Goal: Communication & Community: Answer question/provide support

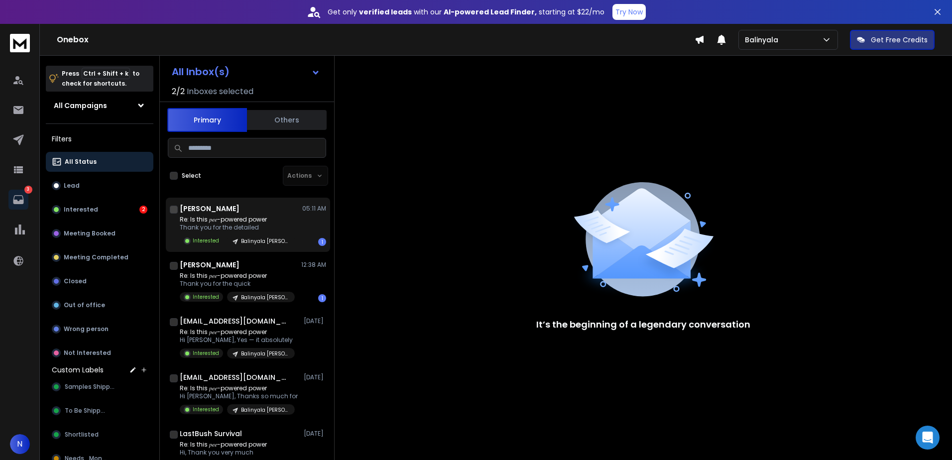
click at [275, 220] on p "Re: Is this 𝑝𝑒𝑒-powered power" at bounding box center [237, 220] width 115 height 8
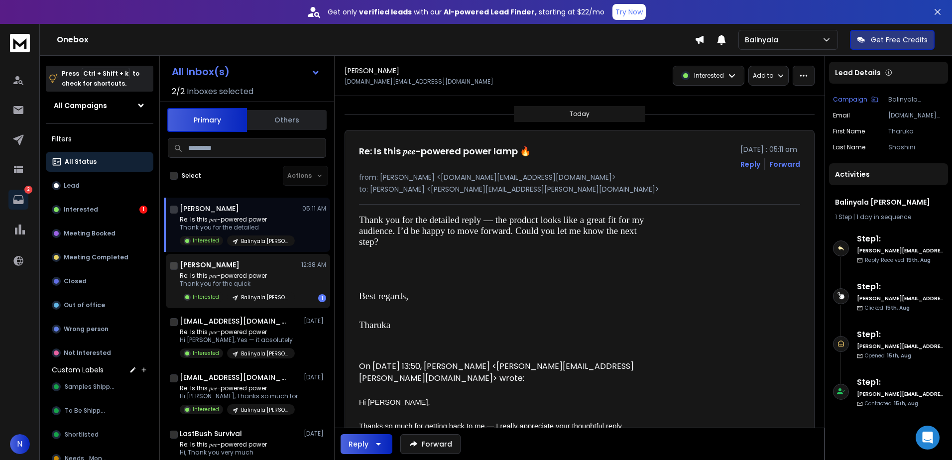
click at [271, 285] on p "Thank you for the quick" at bounding box center [237, 284] width 115 height 8
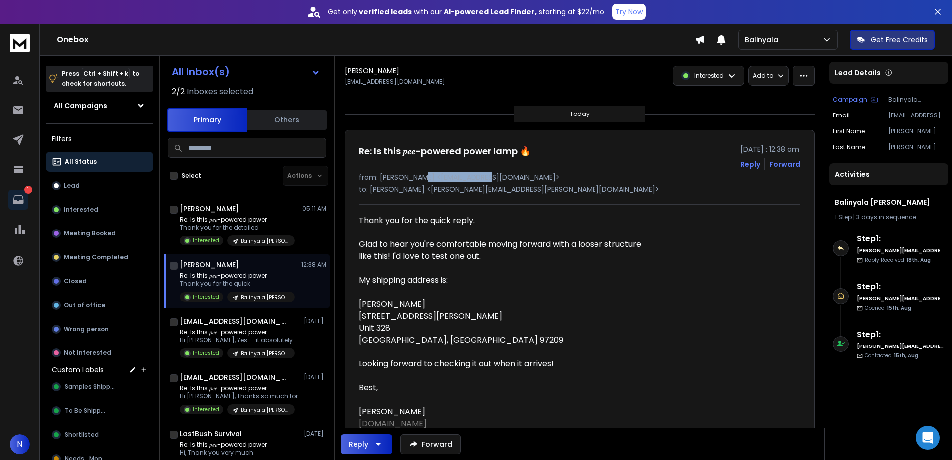
drag, startPoint x: 420, startPoint y: 178, endPoint x: 488, endPoint y: 180, distance: 68.7
click at [488, 180] on p "from: [PERSON_NAME] <[EMAIL_ADDRESS][DOMAIN_NAME]>" at bounding box center [579, 177] width 441 height 10
copy p "[EMAIL_ADDRESS][DOMAIN_NAME]"
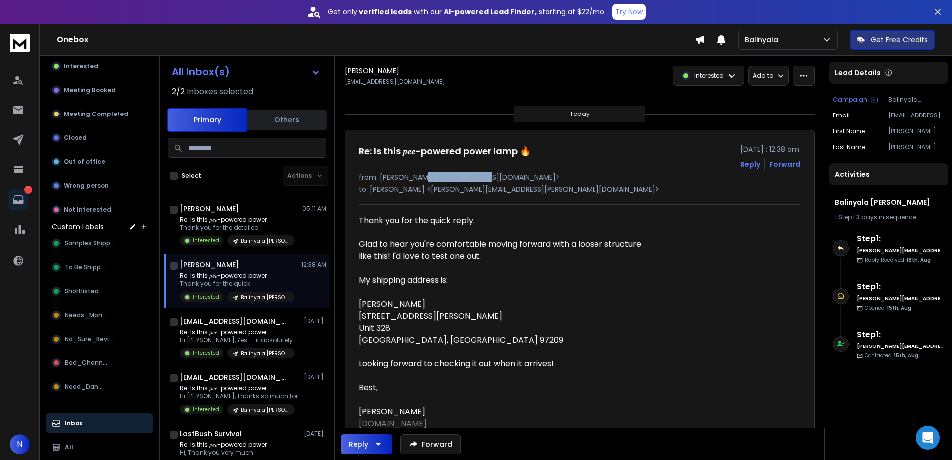
scroll to position [149, 0]
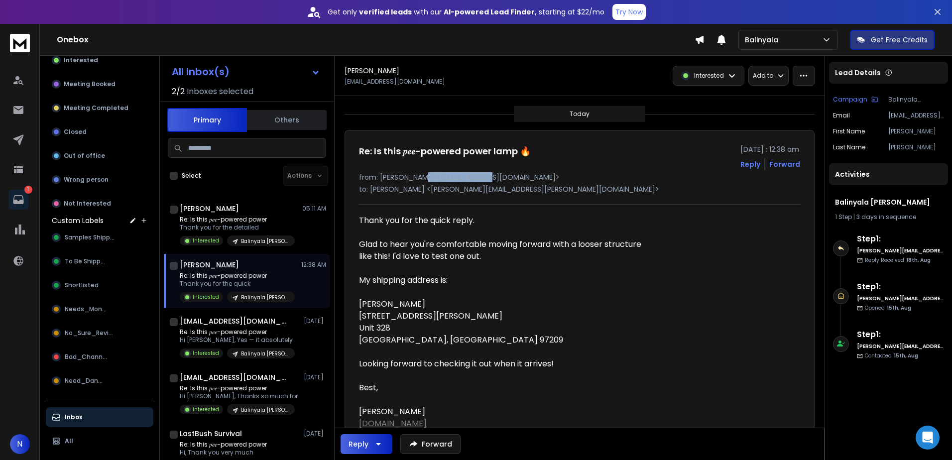
click at [109, 245] on button "Samples Shipped" at bounding box center [100, 238] width 108 height 20
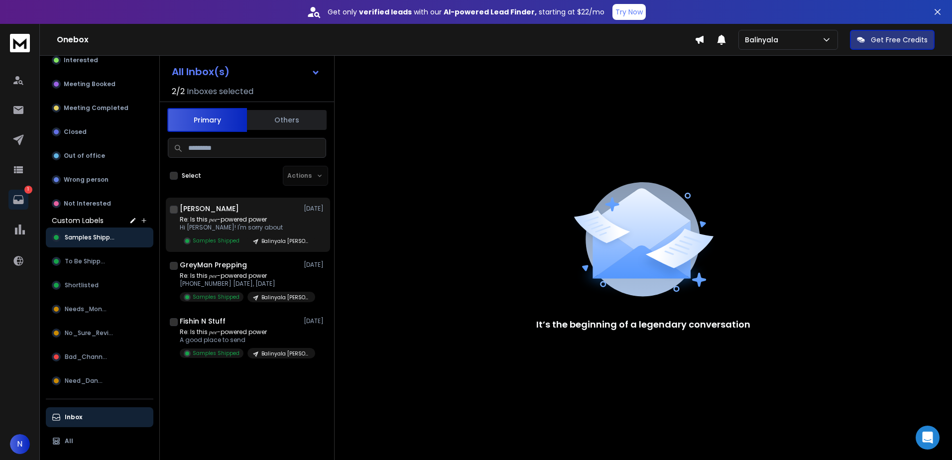
click at [253, 226] on p "Hi [PERSON_NAME]! I'm sorry about" at bounding box center [239, 228] width 119 height 8
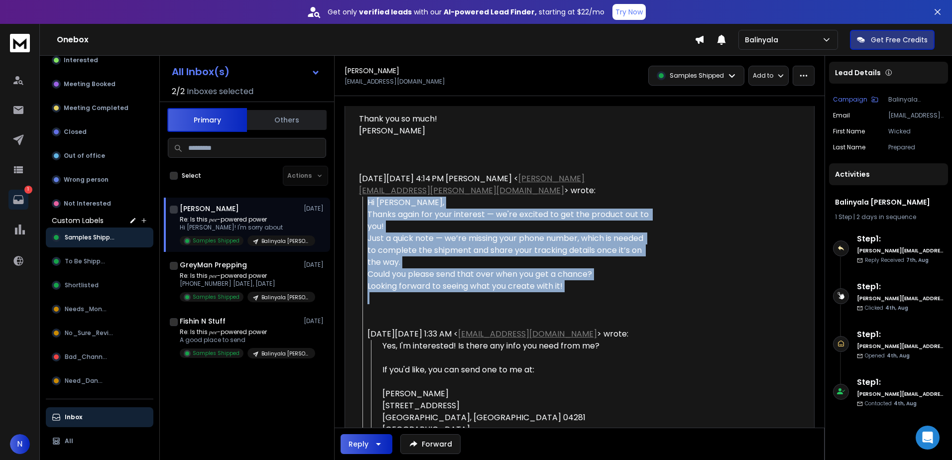
drag, startPoint x: 368, startPoint y: 201, endPoint x: 574, endPoint y: 295, distance: 225.9
copy div "Hi [PERSON_NAME], Thanks again for your interest — we're excited to get the pro…"
click at [497, 258] on div "Hi [PERSON_NAME], Thanks again for your interest — we're excited to get the pro…" at bounding box center [508, 245] width 282 height 96
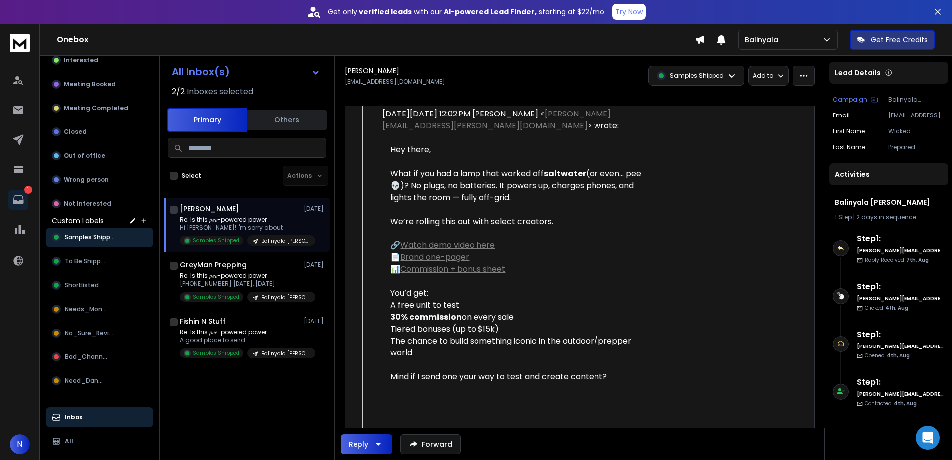
scroll to position [548, 0]
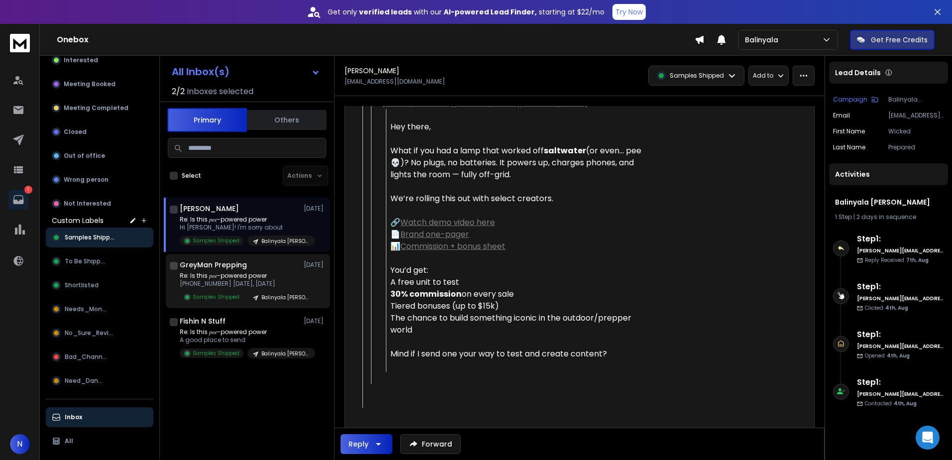
click at [246, 271] on div "GreyMan Prepping [DATE] Re: Is this 𝑝𝑒𝑒-powered power [PHONE_NUMBER] [DATE], [D…" at bounding box center [253, 281] width 146 height 42
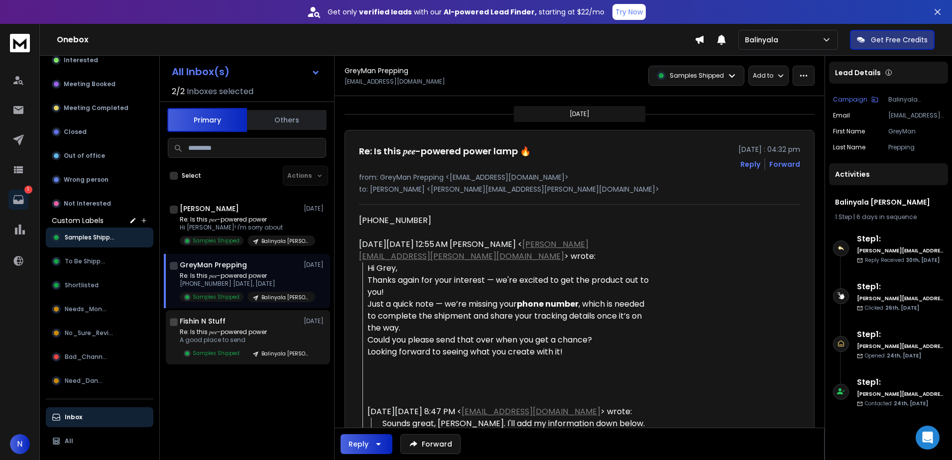
click at [246, 333] on p "Re: Is this 𝑝𝑒𝑒-powered power" at bounding box center [239, 332] width 119 height 8
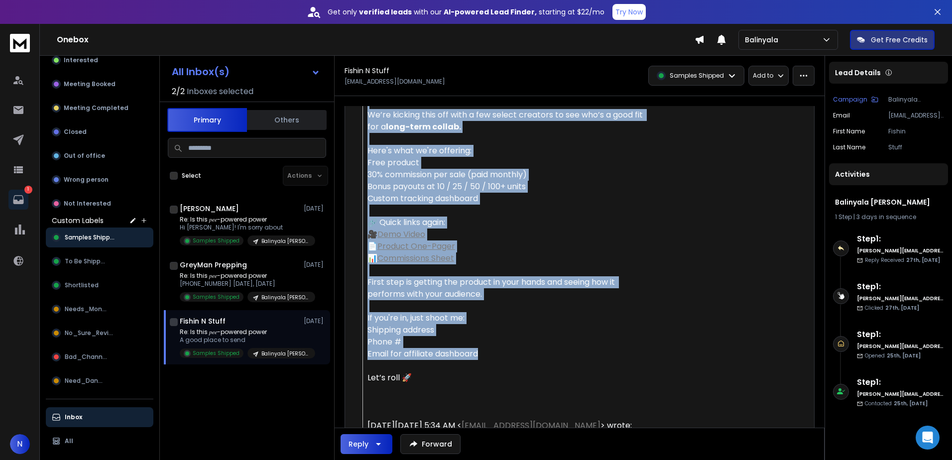
scroll to position [297, 0]
drag, startPoint x: 367, startPoint y: 145, endPoint x: 482, endPoint y: 382, distance: 263.2
click at [482, 382] on blockquote "Awesome Keiff! Pumped to hear that — we’d love to send one out and see if it’s …" at bounding box center [505, 419] width 287 height 717
copy blockquote "Awesome Keiff! Pumped to hear that — we’d love to send one out and see if it’s …"
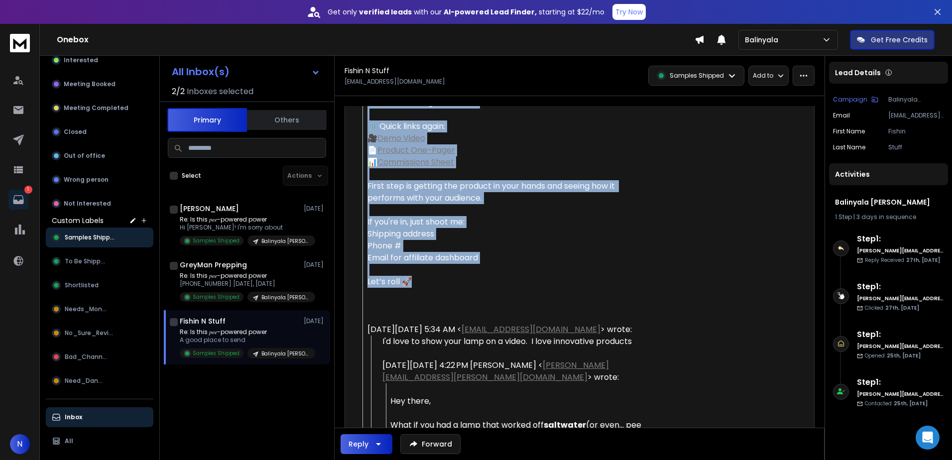
scroll to position [397, 0]
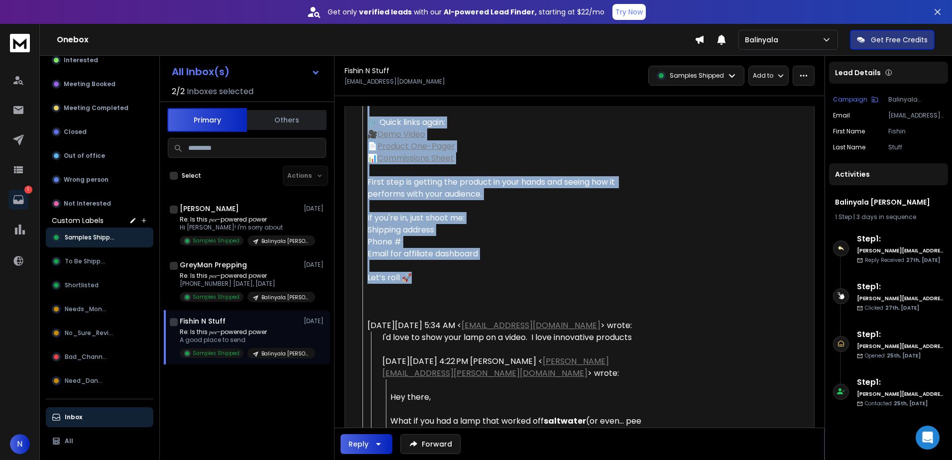
click at [486, 279] on div "Let’s roll 🚀" at bounding box center [508, 278] width 282 height 12
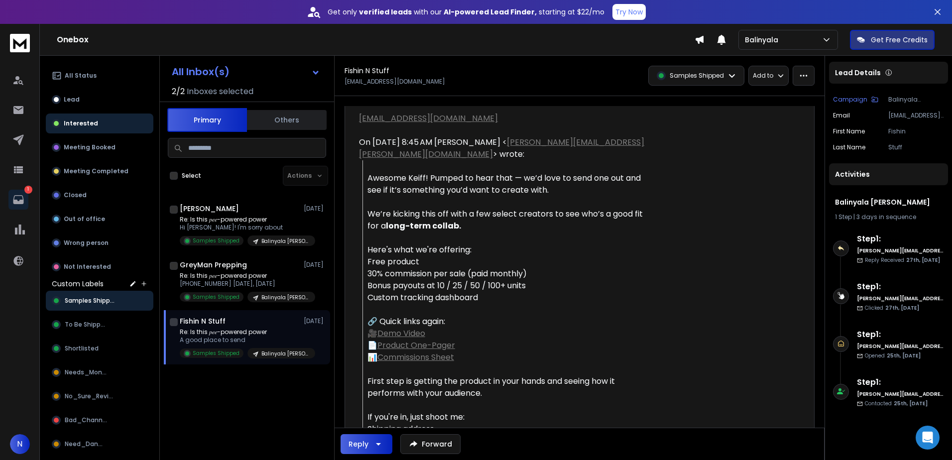
scroll to position [0, 0]
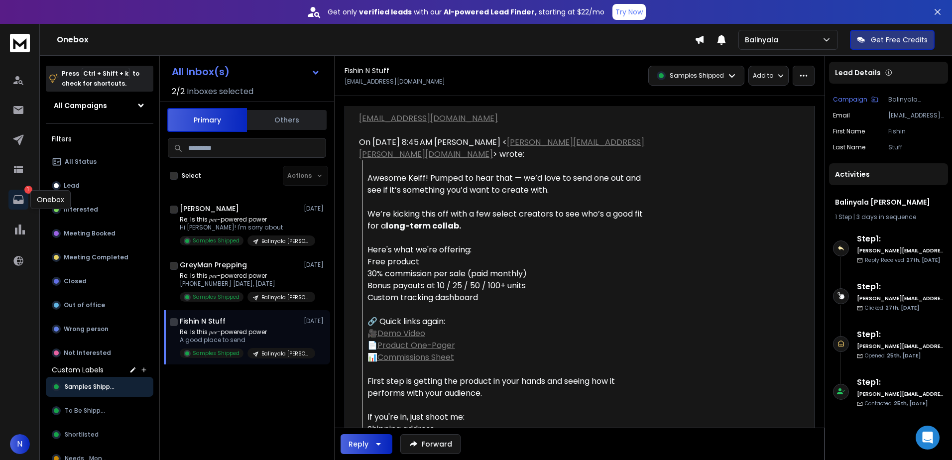
click at [17, 192] on link "1" at bounding box center [18, 200] width 20 height 20
click at [19, 194] on icon at bounding box center [18, 200] width 12 height 12
click at [109, 153] on button "All Status" at bounding box center [100, 162] width 108 height 20
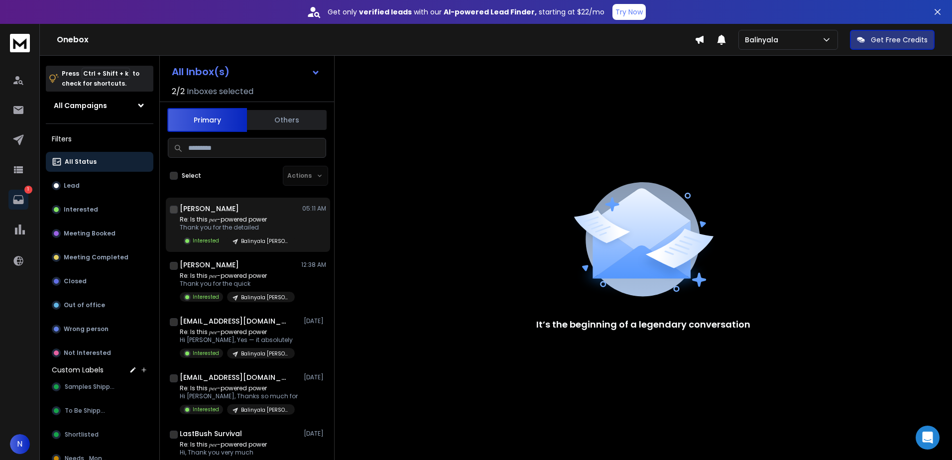
click at [266, 226] on p "Thank you for the detailed" at bounding box center [237, 228] width 115 height 8
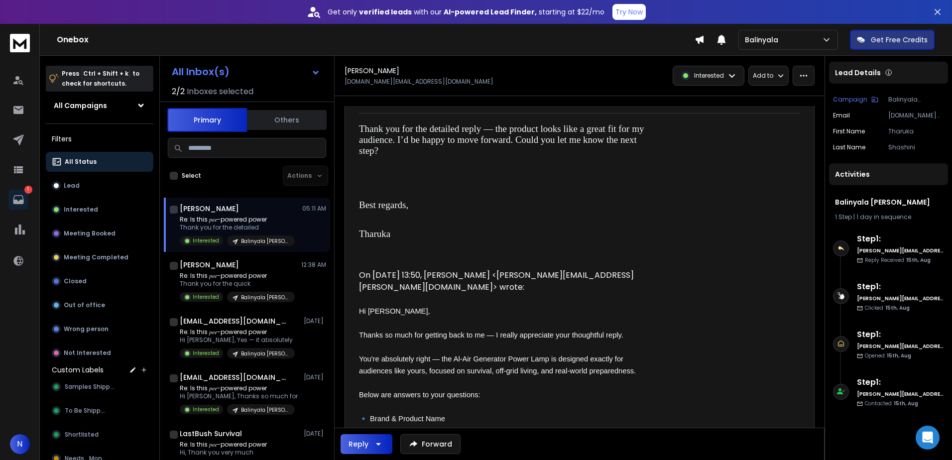
scroll to position [100, 0]
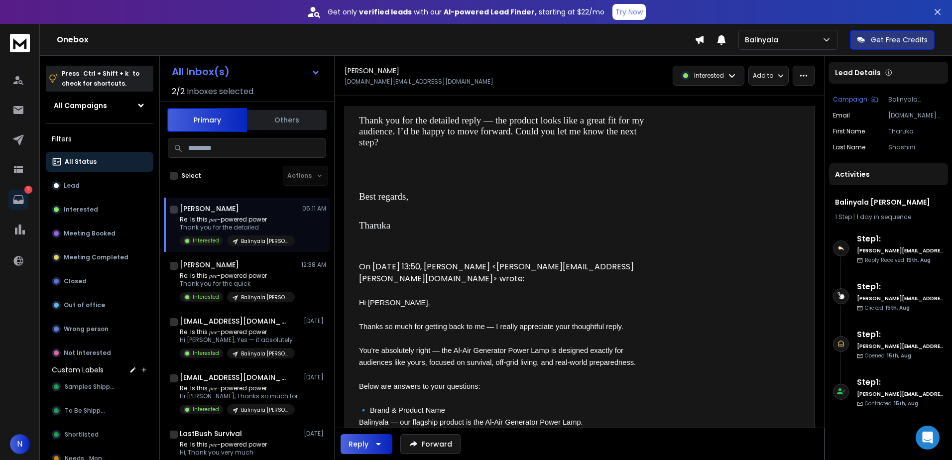
click at [361, 439] on div "Reply" at bounding box center [366, 444] width 36 height 12
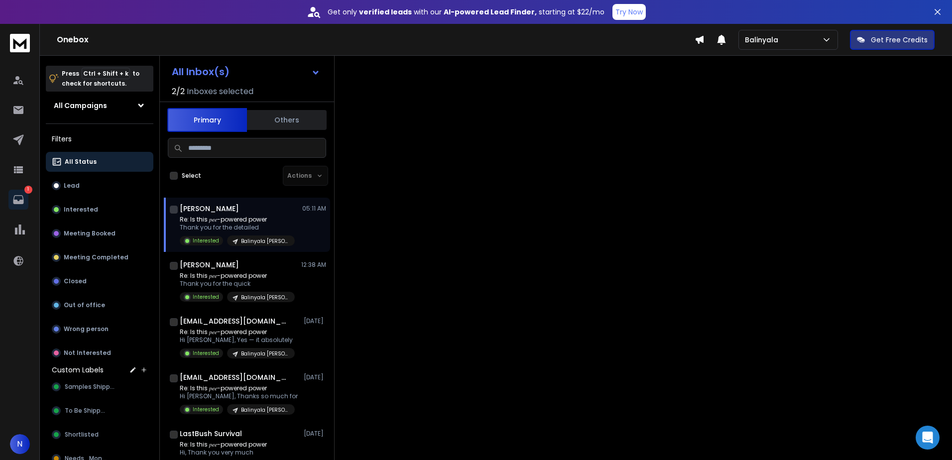
scroll to position [0, 0]
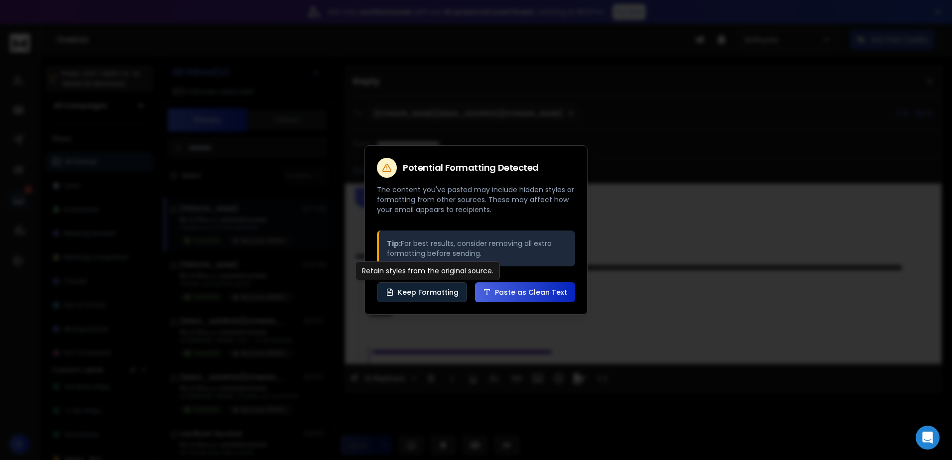
click at [434, 286] on button "Keep Formatting" at bounding box center [422, 292] width 90 height 20
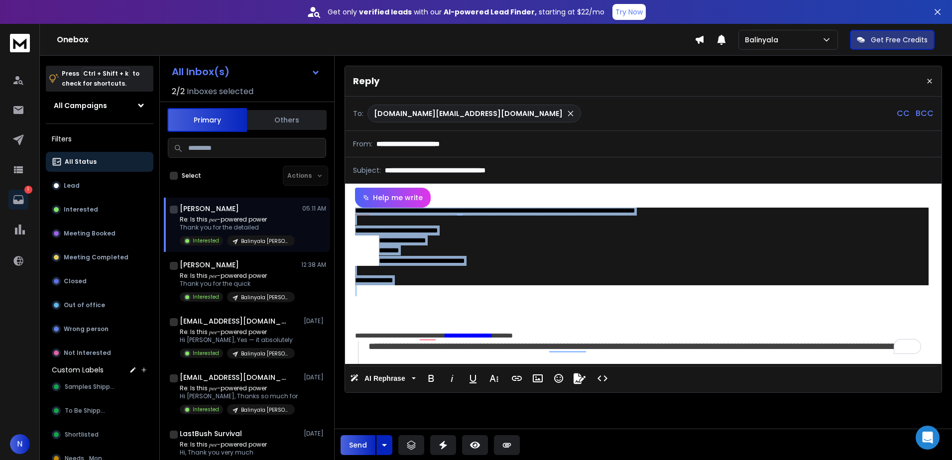
scroll to position [158, 0]
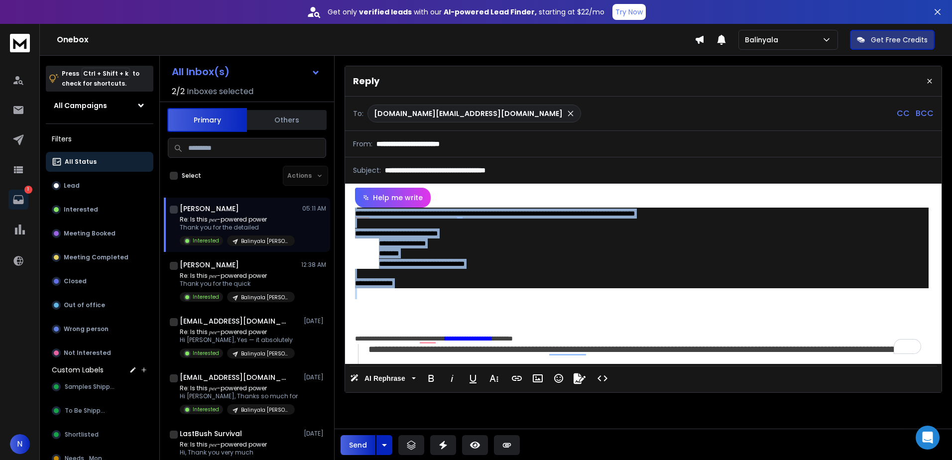
drag, startPoint x: 355, startPoint y: 223, endPoint x: 448, endPoint y: 289, distance: 114.2
click at [448, 289] on div "**********" at bounding box center [641, 286] width 593 height 156
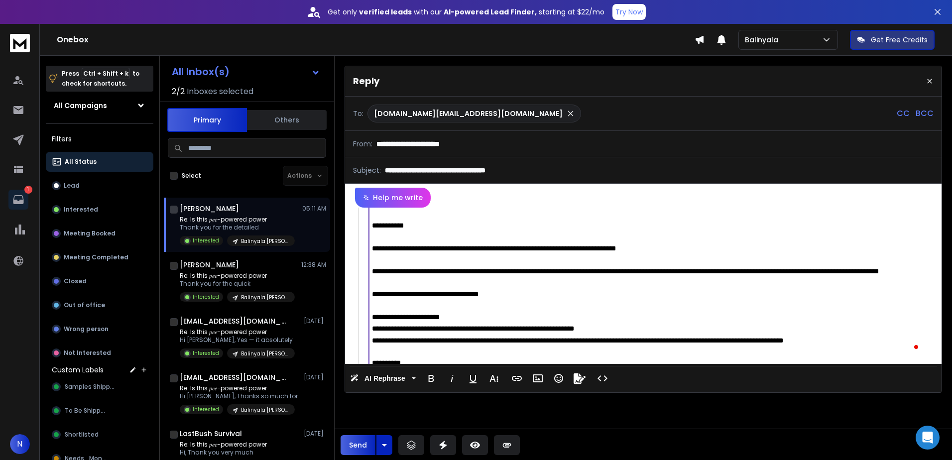
scroll to position [0, 0]
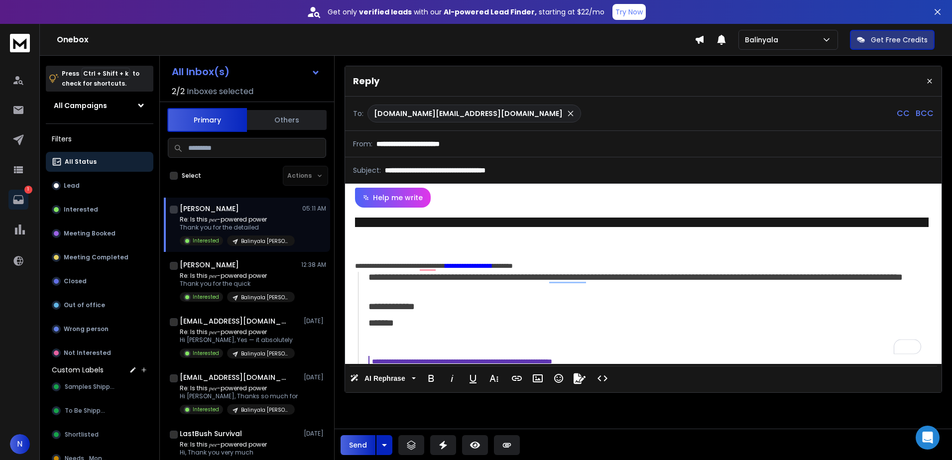
click at [930, 81] on div "Reply" at bounding box center [643, 81] width 596 height 30
click at [927, 80] on icon at bounding box center [929, 81] width 4 height 4
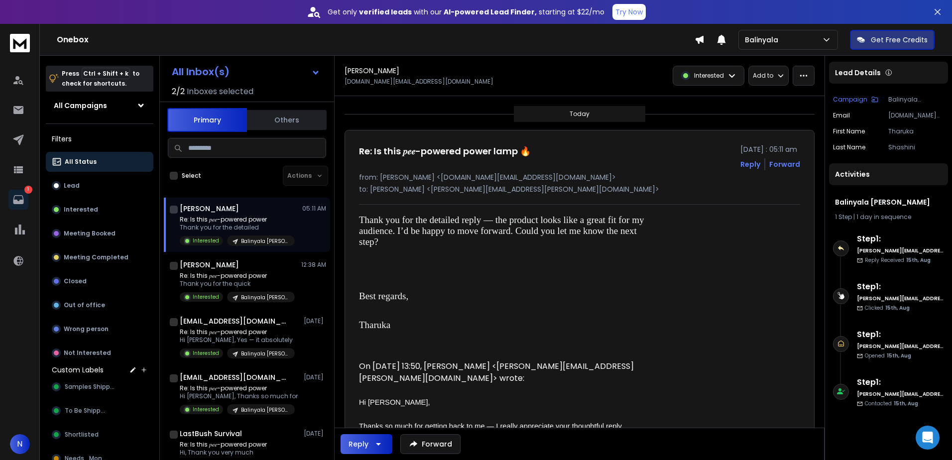
click at [351, 444] on div "Reply" at bounding box center [358, 444] width 20 height 10
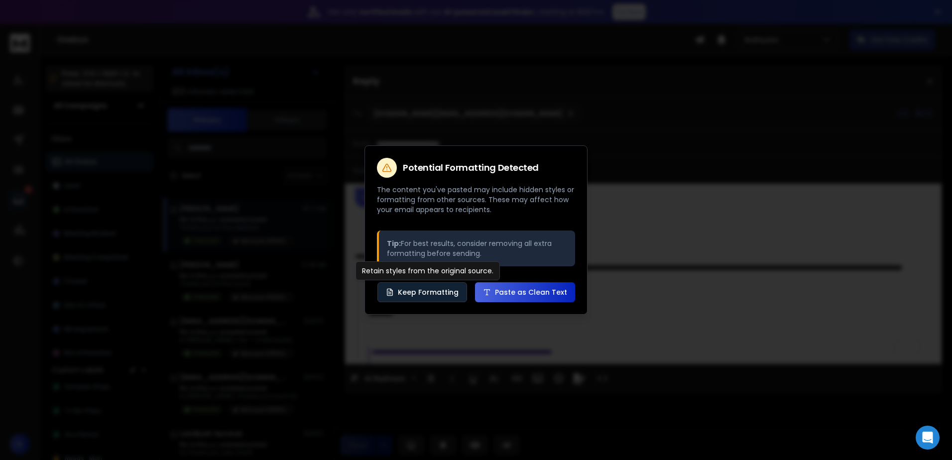
click at [439, 298] on button "Keep Formatting" at bounding box center [422, 292] width 90 height 20
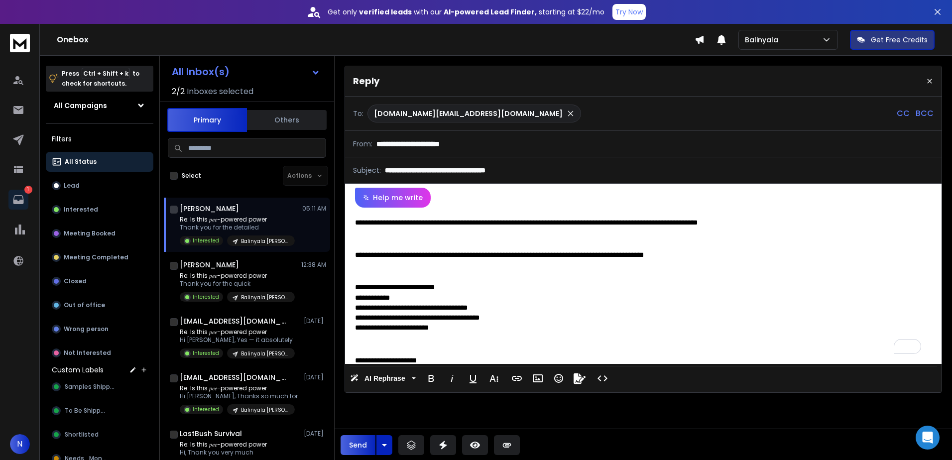
click at [402, 221] on span "**********" at bounding box center [526, 222] width 343 height 7
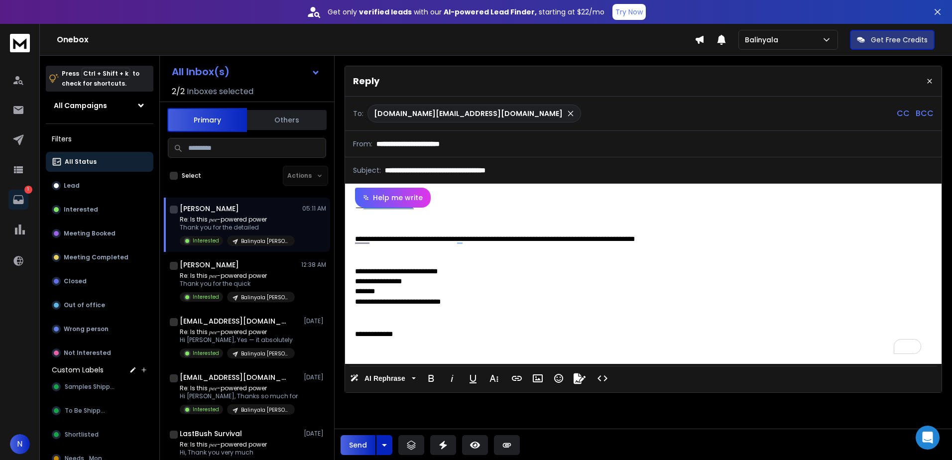
scroll to position [199, 0]
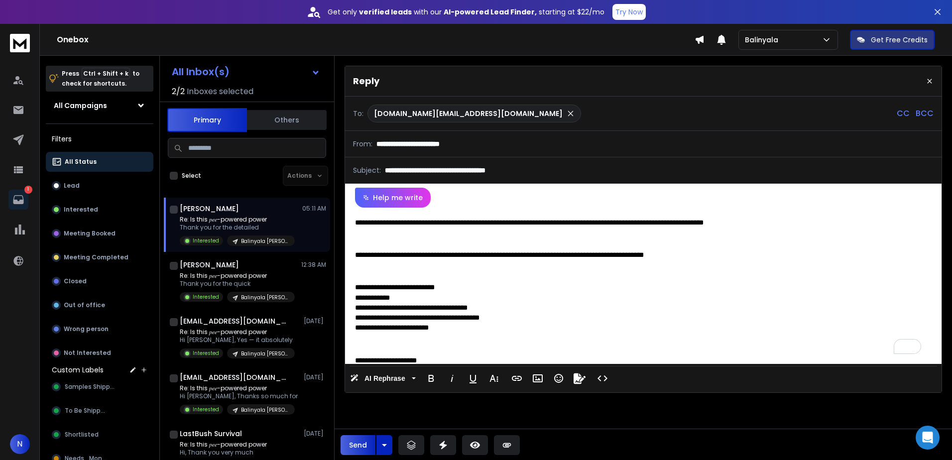
click at [361, 437] on button "Send" at bounding box center [358, 445] width 35 height 20
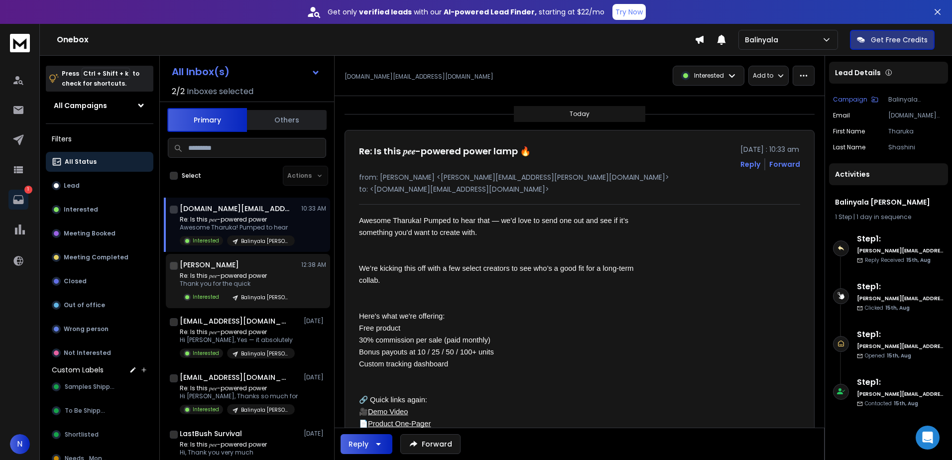
click at [266, 272] on p "Re: Is this 𝑝𝑒𝑒-powered power" at bounding box center [237, 276] width 115 height 8
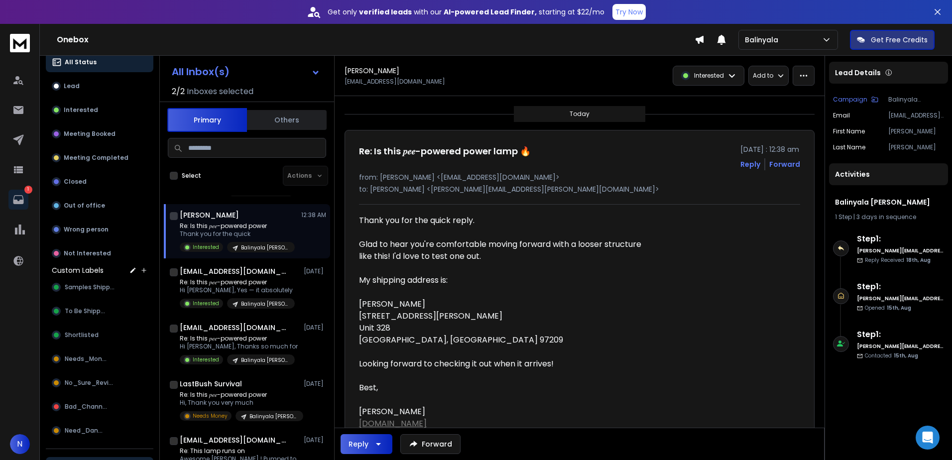
click at [565, 253] on div "Glad to hear you're comfortable moving forward with a looser structure like thi…" at bounding box center [504, 250] width 291 height 24
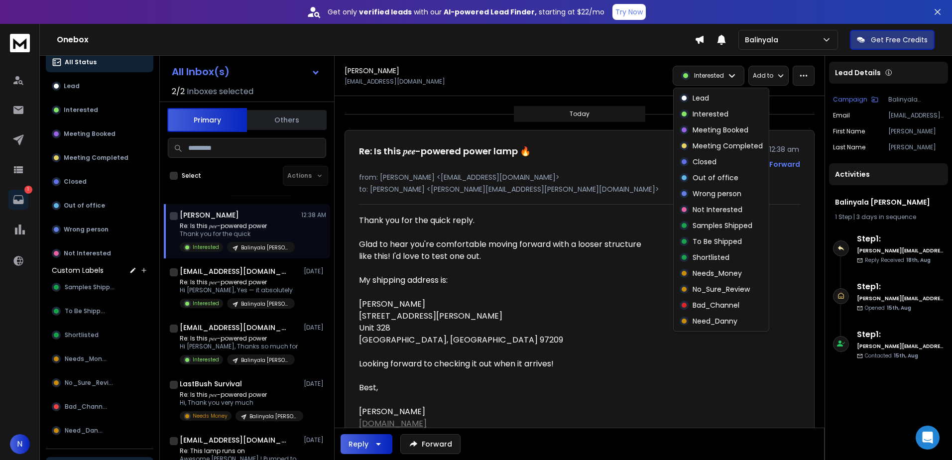
click at [714, 72] on p "Interested" at bounding box center [709, 76] width 30 height 8
click at [729, 259] on p "Shortlisted" at bounding box center [711, 257] width 37 height 10
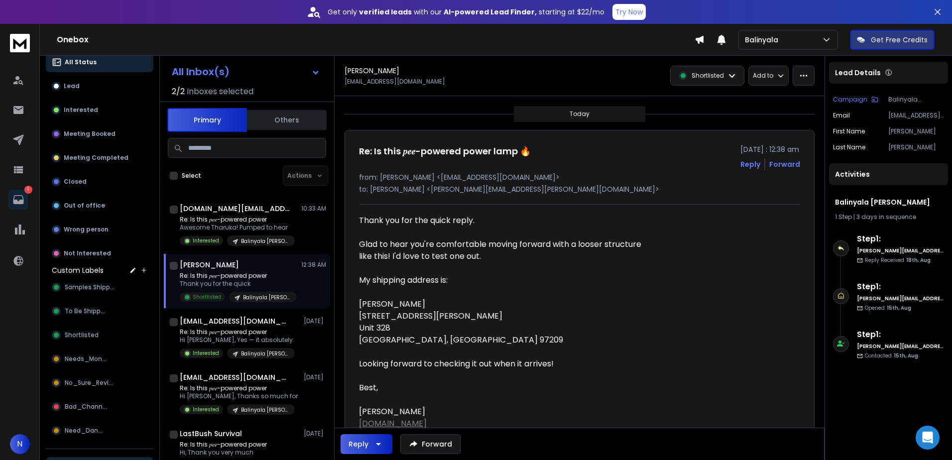
click at [83, 334] on span "Shortlisted" at bounding box center [82, 335] width 34 height 8
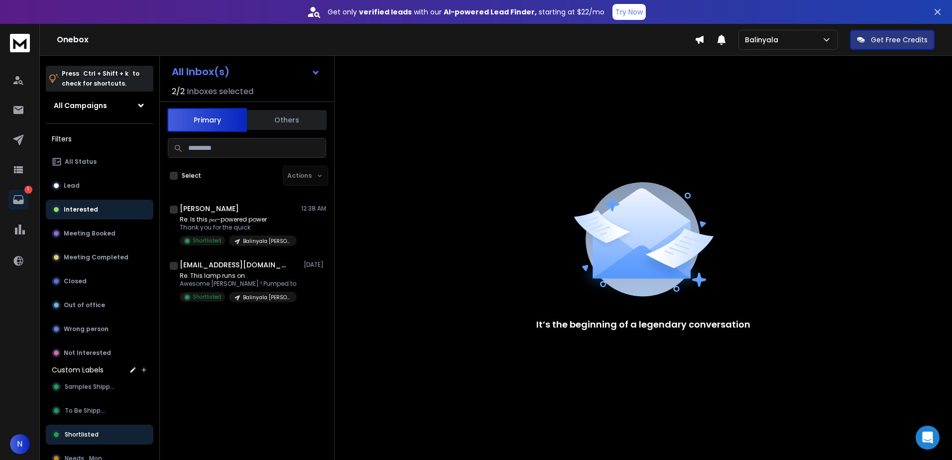
click at [88, 202] on button "Interested" at bounding box center [100, 210] width 108 height 20
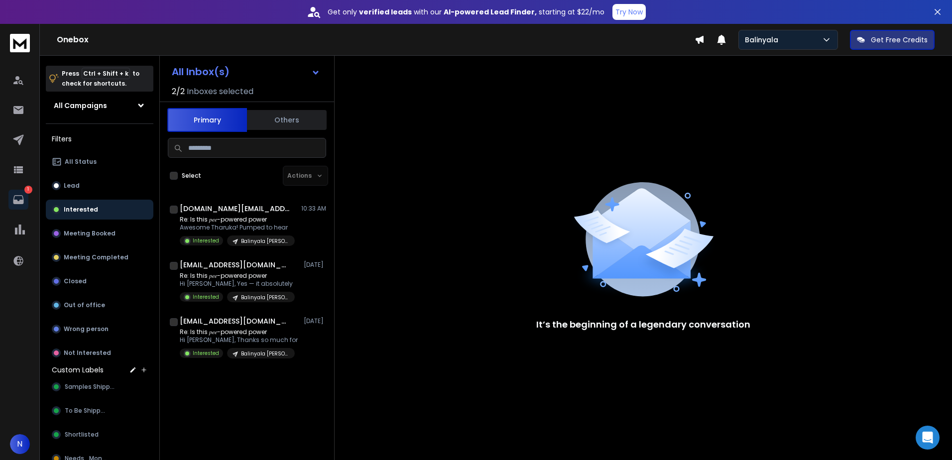
click at [807, 39] on div "Balinyala" at bounding box center [788, 40] width 87 height 10
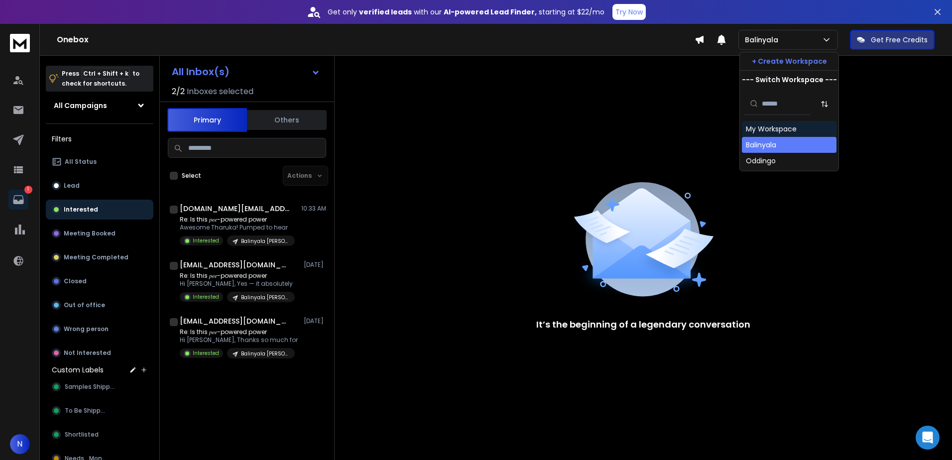
click at [508, 117] on div "It’s the beginning of a legendary conversation" at bounding box center [643, 251] width 617 height 391
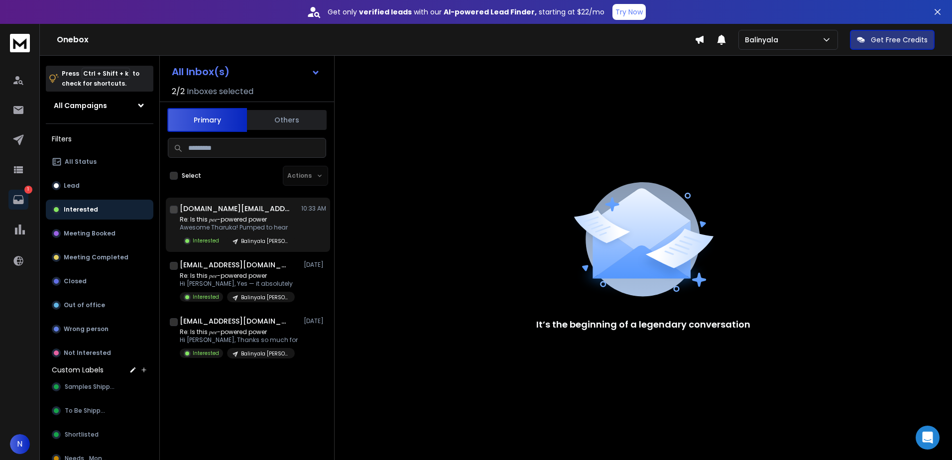
click at [273, 222] on p "Re: Is this 𝑝𝑒𝑒-powered power" at bounding box center [237, 220] width 115 height 8
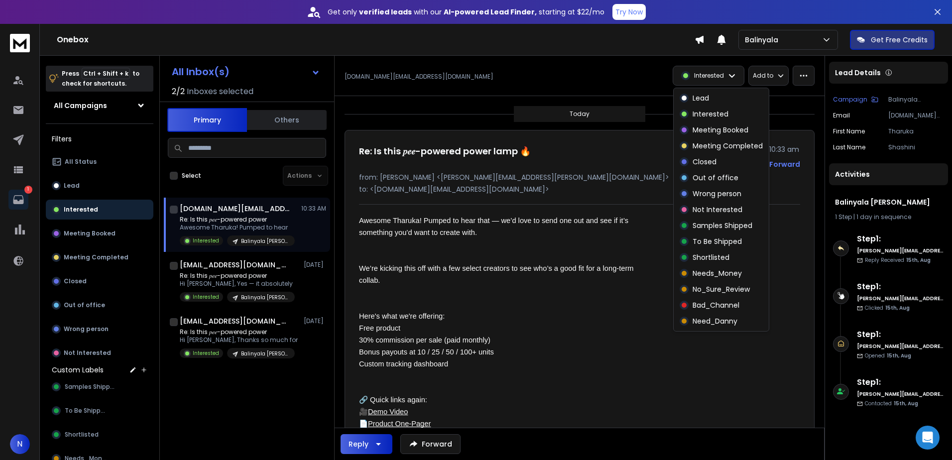
click at [708, 72] on p "Interested" at bounding box center [709, 76] width 30 height 8
click at [728, 259] on p "Shortlisted" at bounding box center [711, 257] width 37 height 10
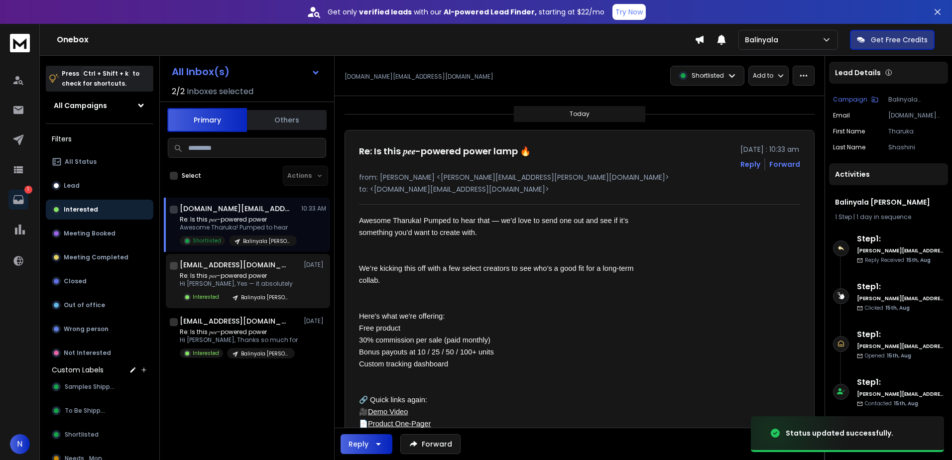
click at [244, 272] on p "Re: Is this 𝑝𝑒𝑒-powered power" at bounding box center [237, 276] width 115 height 8
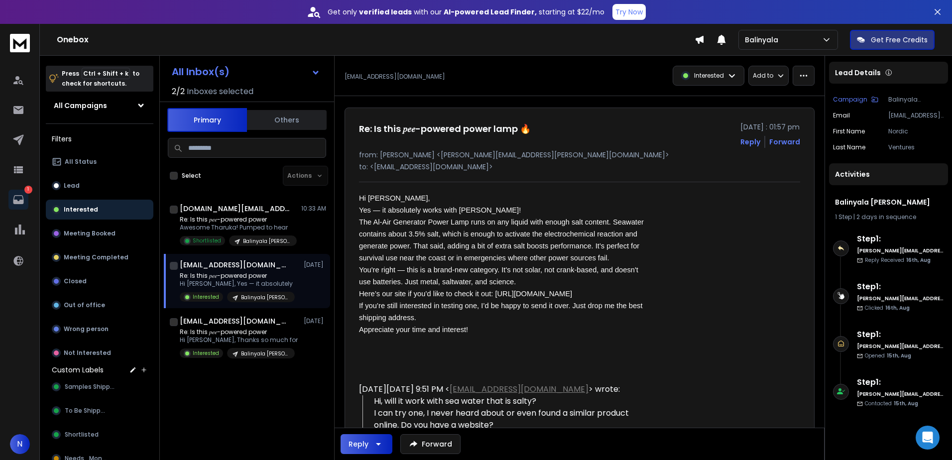
scroll to position [0, 0]
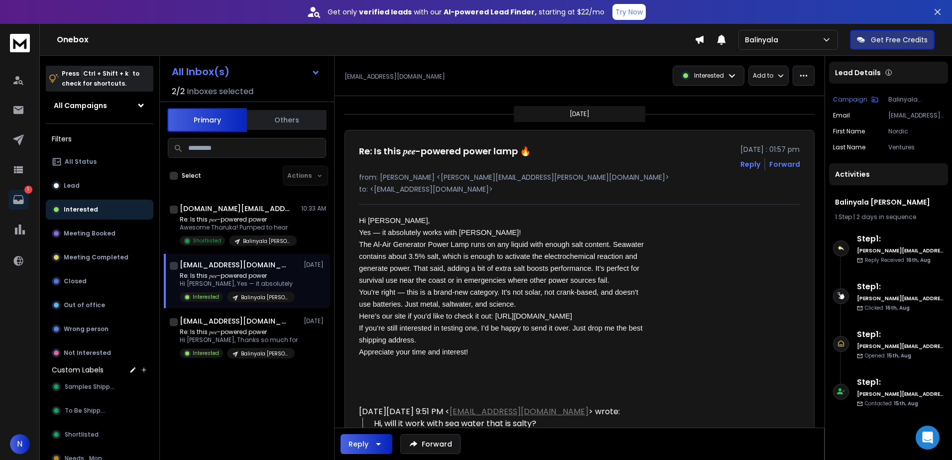
click at [83, 432] on span "Shortlisted" at bounding box center [82, 435] width 34 height 8
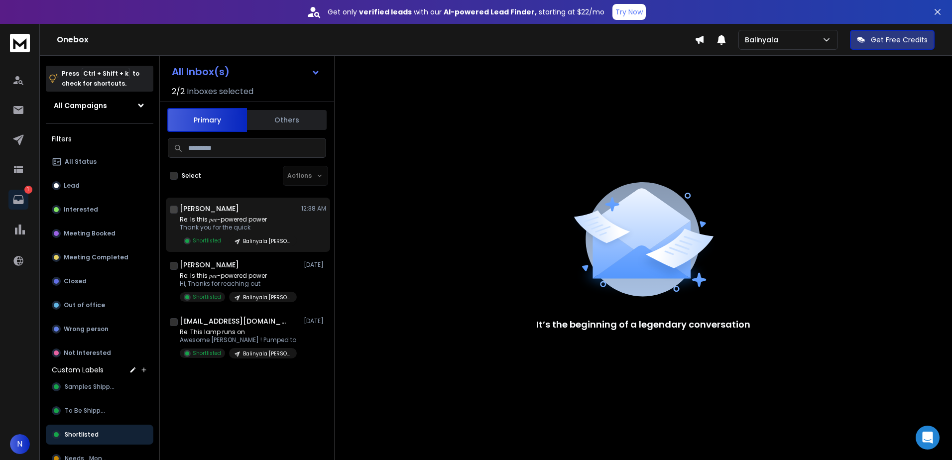
click at [250, 216] on p "Re: Is this 𝑝𝑒𝑒-powered power" at bounding box center [238, 220] width 117 height 8
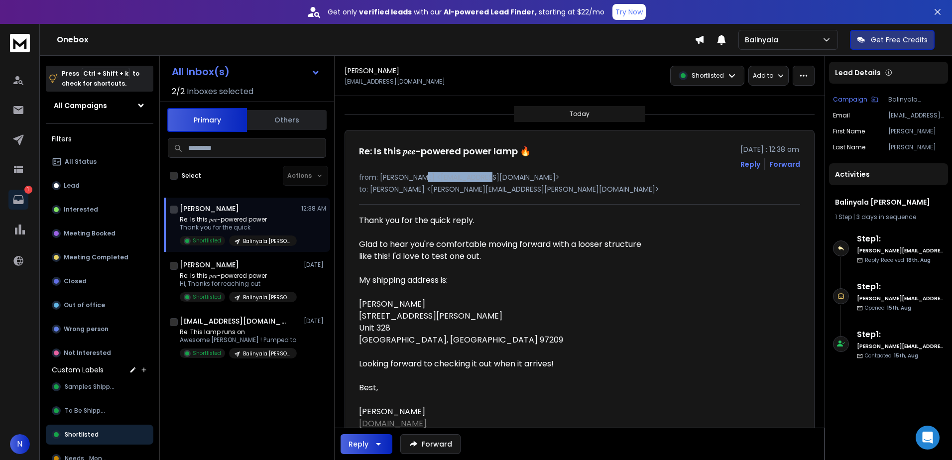
drag, startPoint x: 418, startPoint y: 177, endPoint x: 488, endPoint y: 179, distance: 69.7
click at [488, 179] on p "from: [PERSON_NAME] <[EMAIL_ADDRESS][DOMAIN_NAME]>" at bounding box center [579, 177] width 441 height 10
copy p "[EMAIL_ADDRESS][DOMAIN_NAME]"
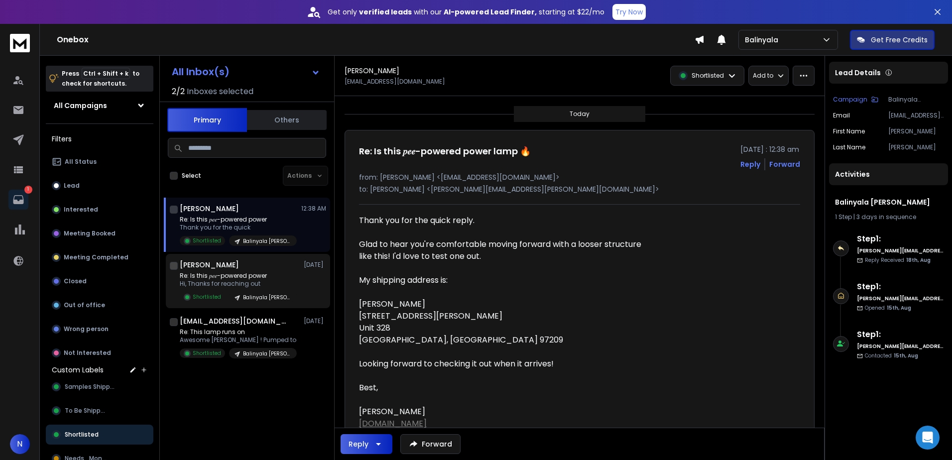
click at [266, 272] on p "Re: Is this 𝑝𝑒𝑒-powered power" at bounding box center [238, 276] width 117 height 8
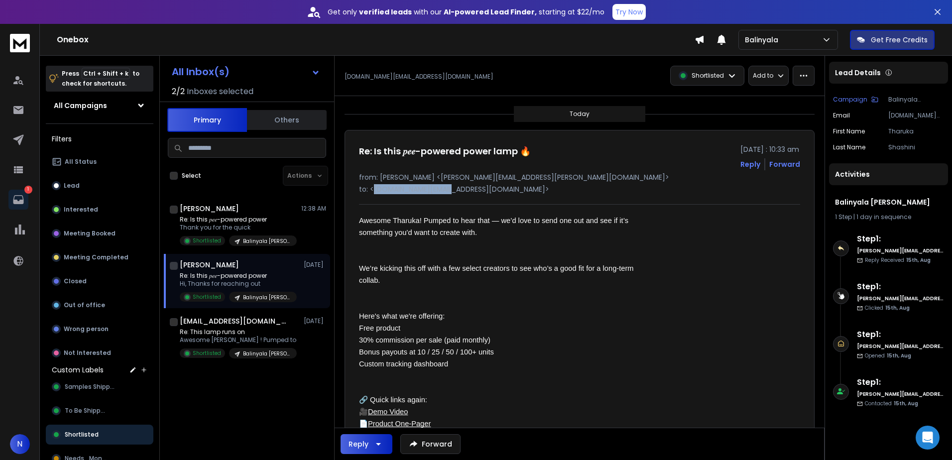
drag, startPoint x: 374, startPoint y: 188, endPoint x: 449, endPoint y: 192, distance: 74.3
click at [449, 192] on p "to: <[DOMAIN_NAME][EMAIL_ADDRESS][DOMAIN_NAME]>" at bounding box center [579, 189] width 441 height 10
copy p "[DOMAIN_NAME][EMAIL_ADDRESS][DOMAIN_NAME]"
